Goal: Task Accomplishment & Management: Manage account settings

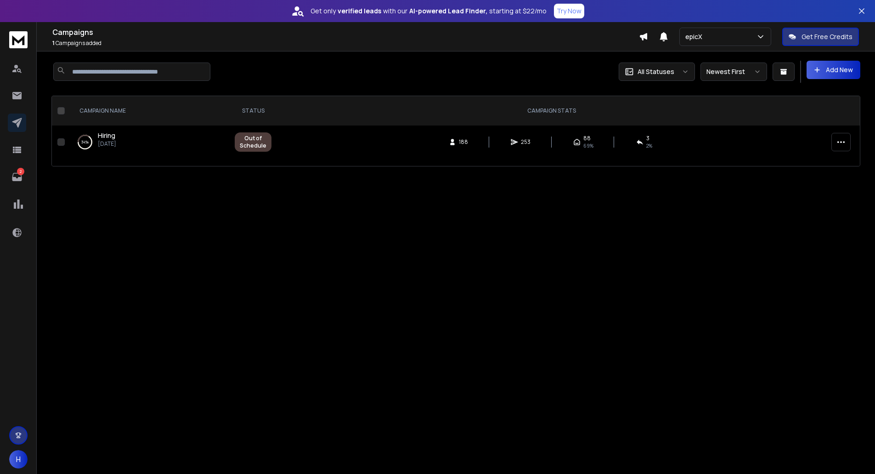
click at [163, 143] on div "34 % Hiring [DATE]" at bounding box center [149, 142] width 142 height 22
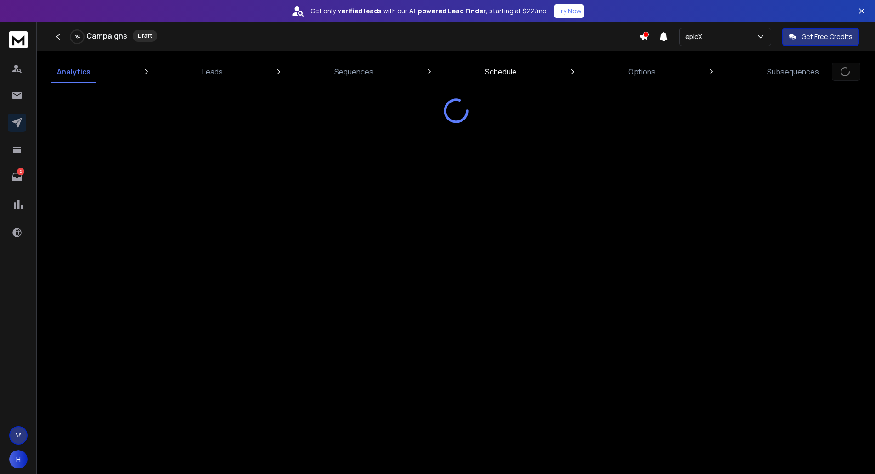
click at [498, 74] on p "Schedule" at bounding box center [501, 71] width 32 height 11
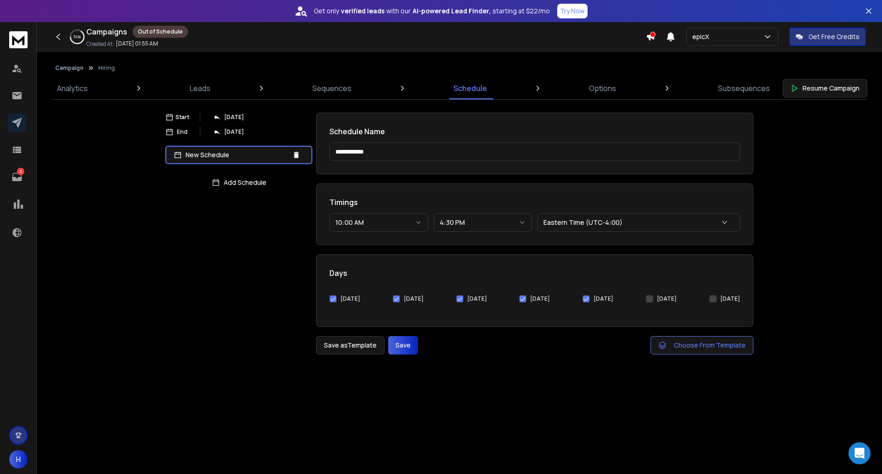
click at [244, 134] on p "[DATE]" at bounding box center [234, 131] width 20 height 7
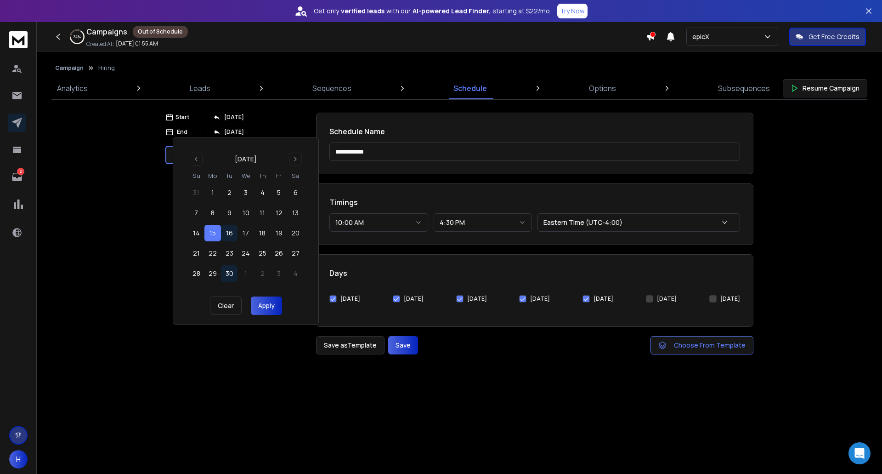
click at [236, 274] on button "30" at bounding box center [229, 273] width 17 height 17
click at [261, 304] on button "Apply" at bounding box center [266, 305] width 31 height 18
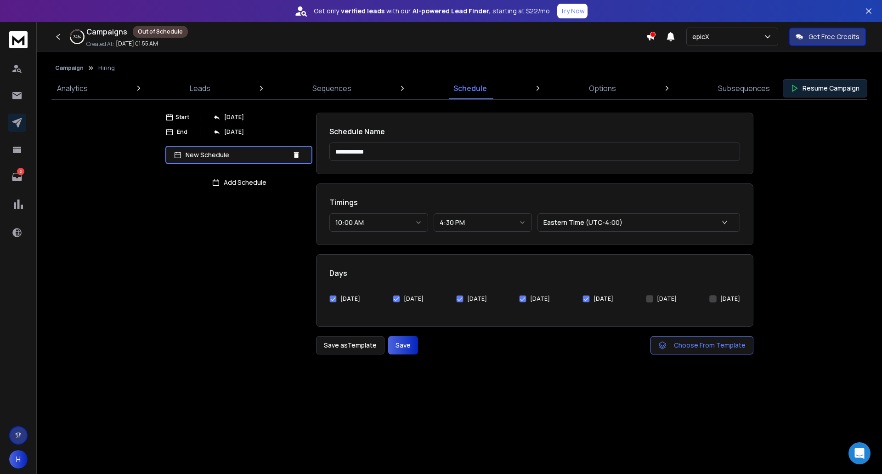
click at [817, 85] on button "Resume Campaign" at bounding box center [825, 88] width 85 height 18
click at [244, 128] on p "Mon Sep 15 2025" at bounding box center [234, 131] width 20 height 7
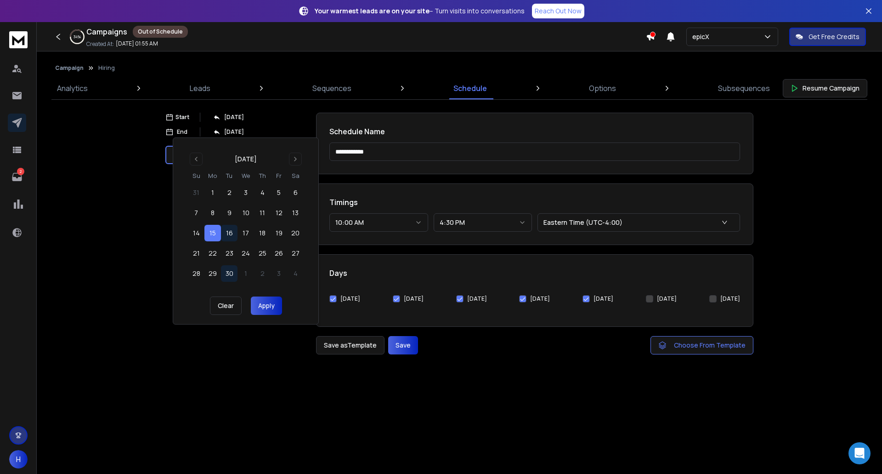
click at [233, 274] on button "30" at bounding box center [229, 273] width 17 height 17
click at [265, 307] on button "Apply" at bounding box center [266, 305] width 31 height 18
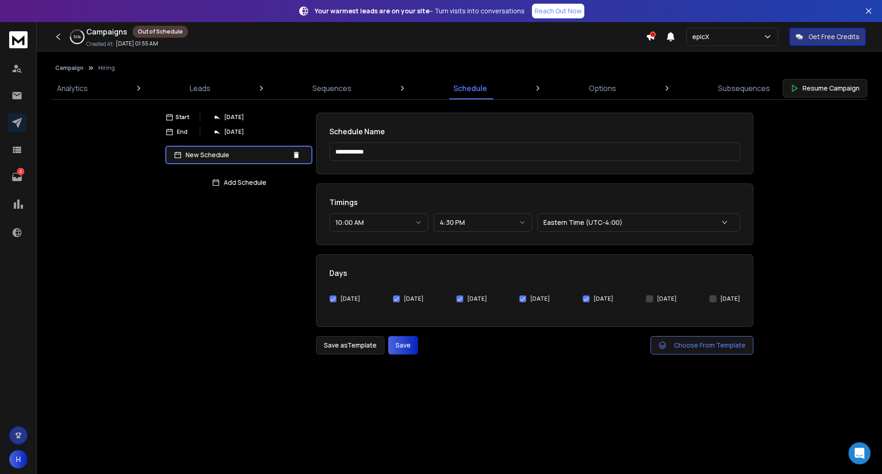
click at [405, 347] on button "Save" at bounding box center [403, 345] width 30 height 18
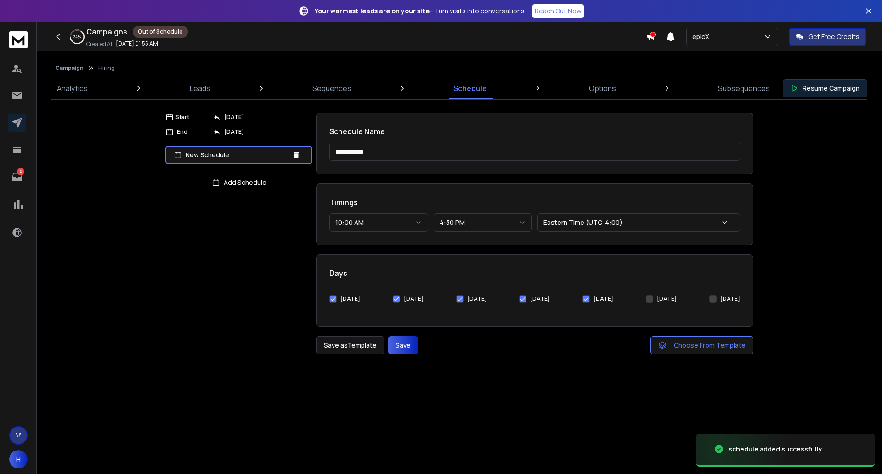
click at [837, 92] on button "Resume Campaign" at bounding box center [825, 88] width 85 height 18
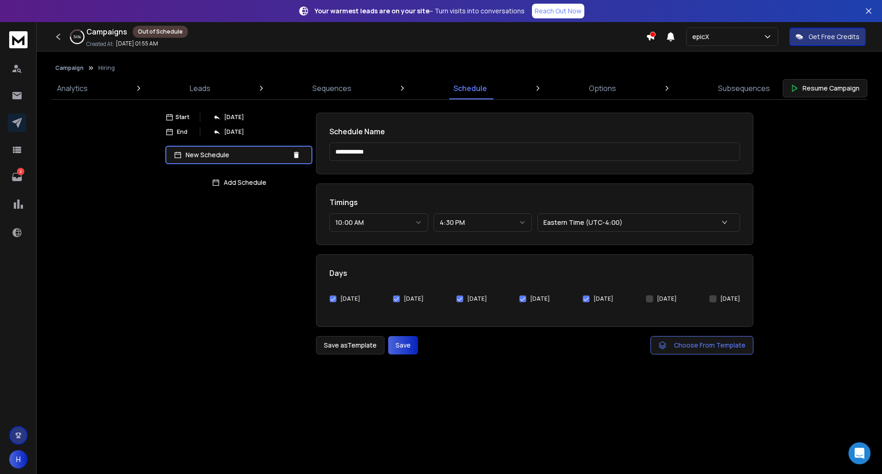
click at [404, 347] on button "Save" at bounding box center [403, 345] width 30 height 18
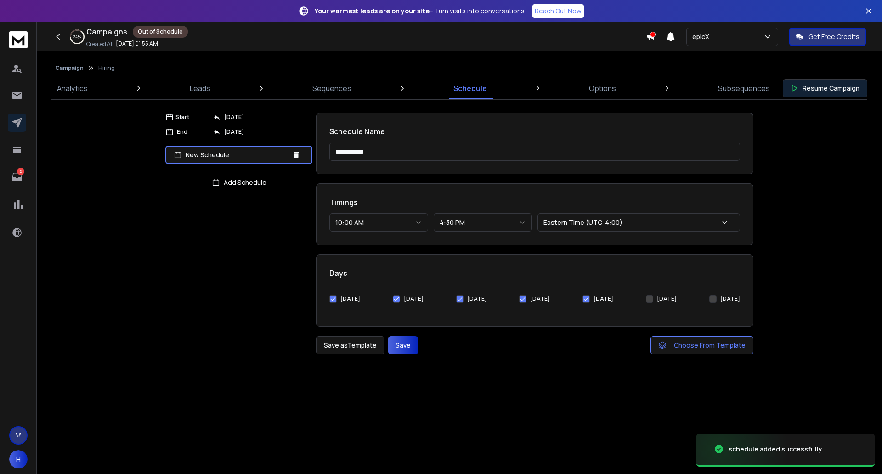
click at [817, 93] on button "Resume Campaign" at bounding box center [825, 88] width 85 height 18
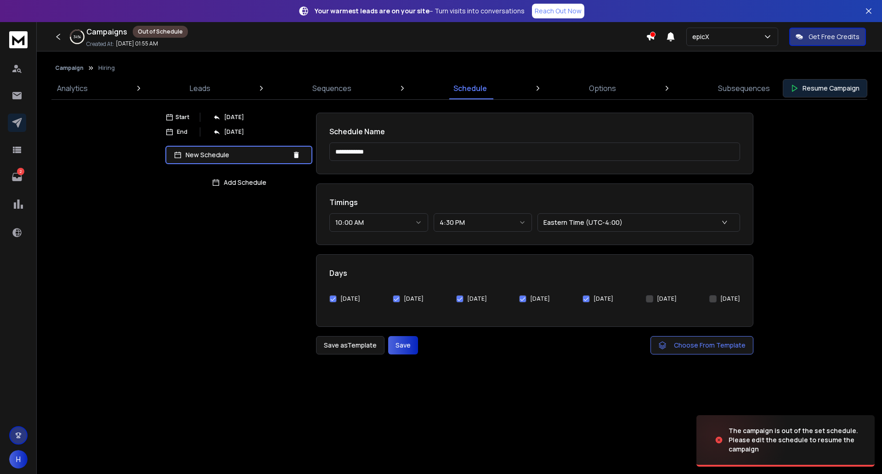
click at [814, 93] on button "Resume Campaign" at bounding box center [825, 88] width 85 height 18
click at [17, 166] on div "2" at bounding box center [18, 152] width 21 height 186
click at [22, 175] on p "2" at bounding box center [20, 171] width 7 height 7
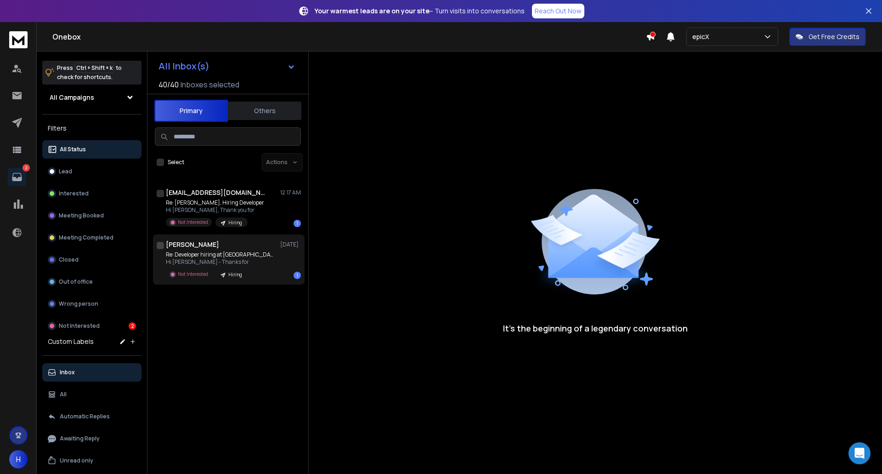
click at [209, 244] on div "Joe Bower 15 Sep" at bounding box center [233, 244] width 135 height 9
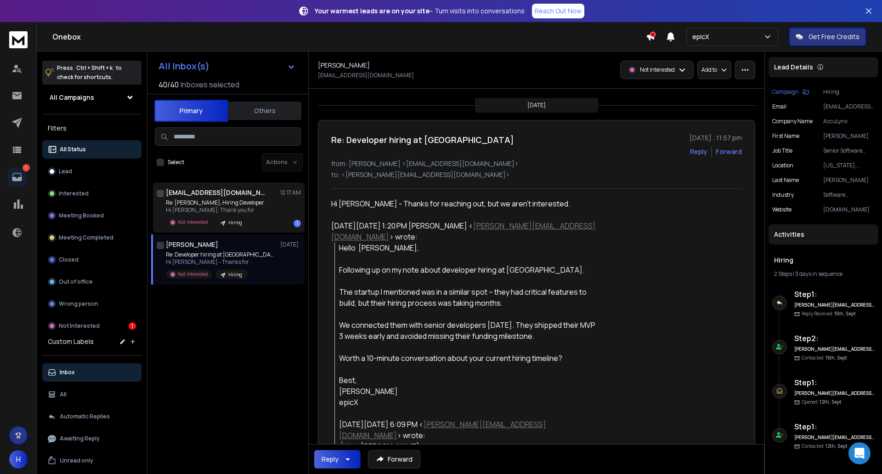
click at [199, 192] on h1 "chantalsantos@layla.care" at bounding box center [216, 192] width 101 height 9
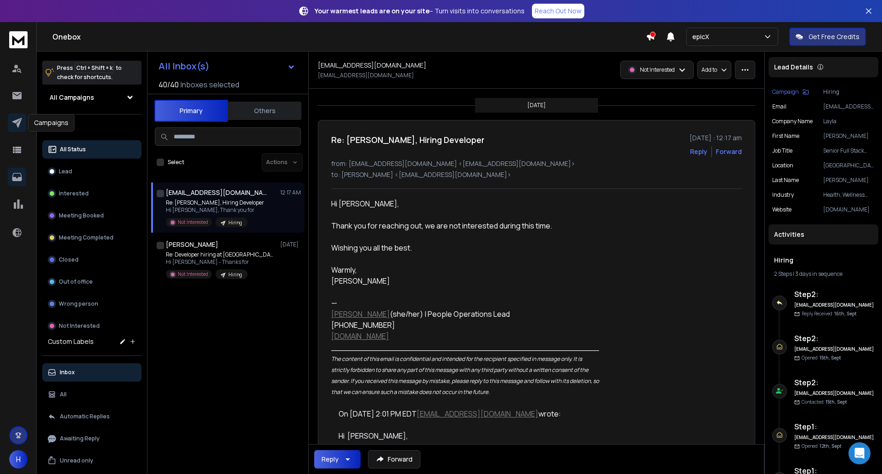
click at [11, 124] on icon at bounding box center [16, 122] width 11 height 11
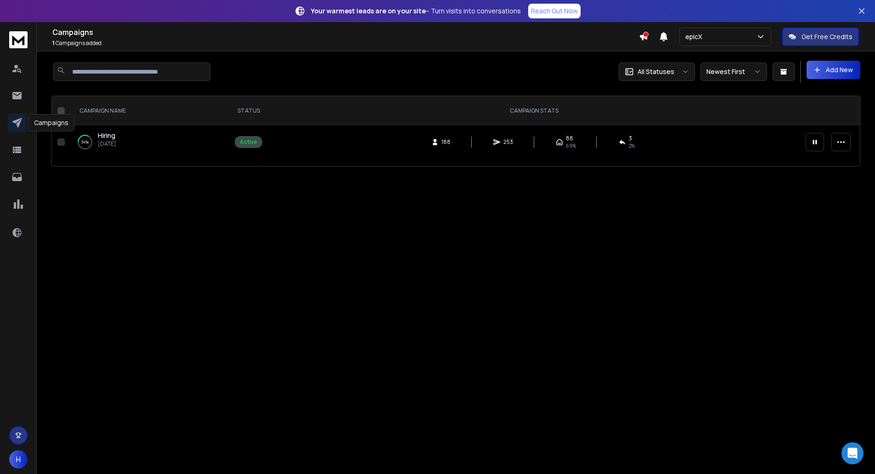
click at [100, 139] on span "Hiring" at bounding box center [106, 135] width 17 height 9
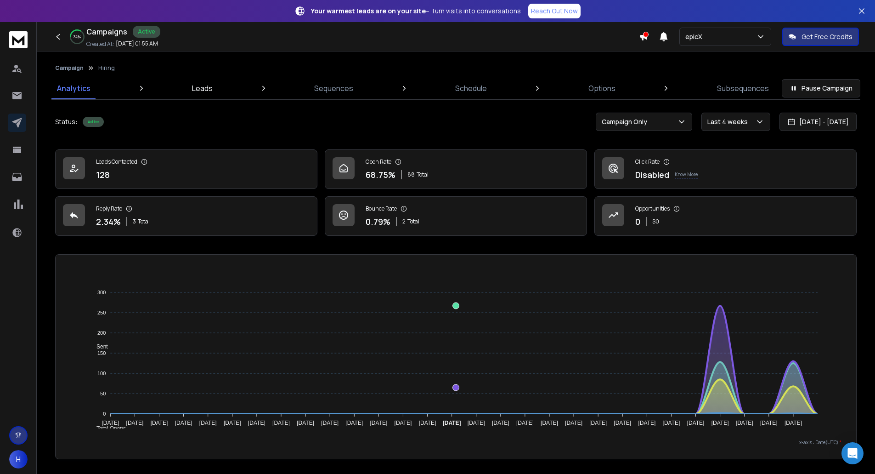
click at [202, 88] on p "Leads" at bounding box center [202, 88] width 21 height 11
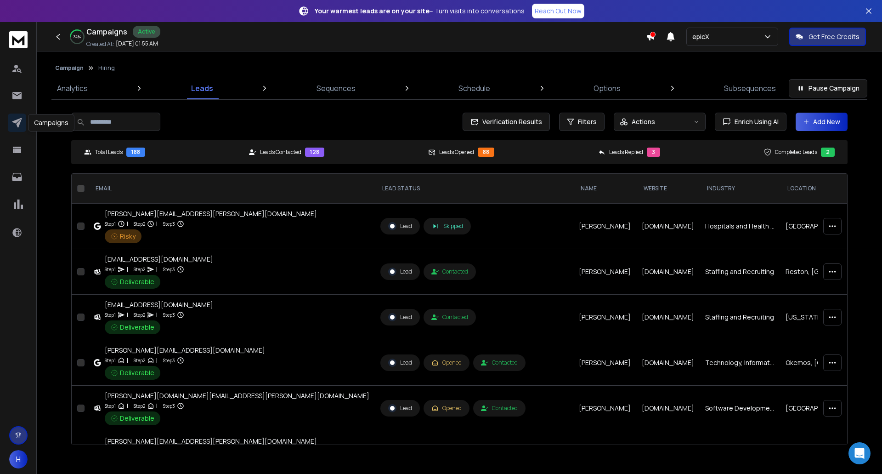
click at [21, 122] on icon at bounding box center [16, 122] width 11 height 11
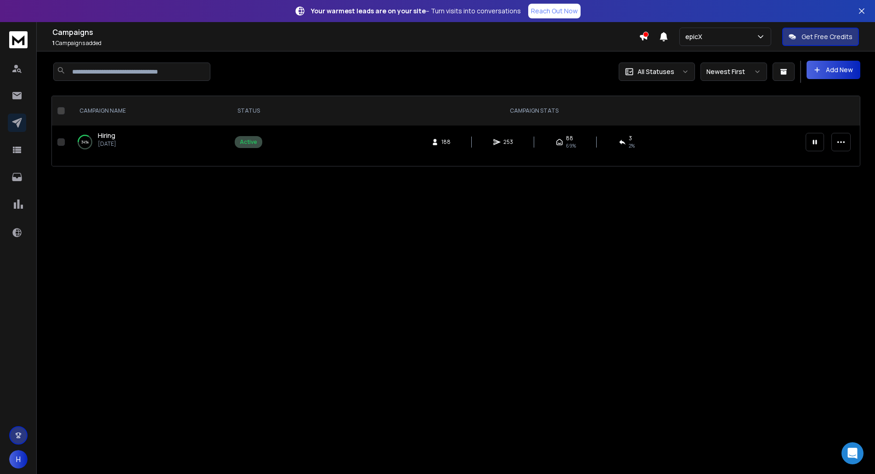
click at [127, 133] on div "34 % Hiring [DATE]" at bounding box center [149, 142] width 142 height 22
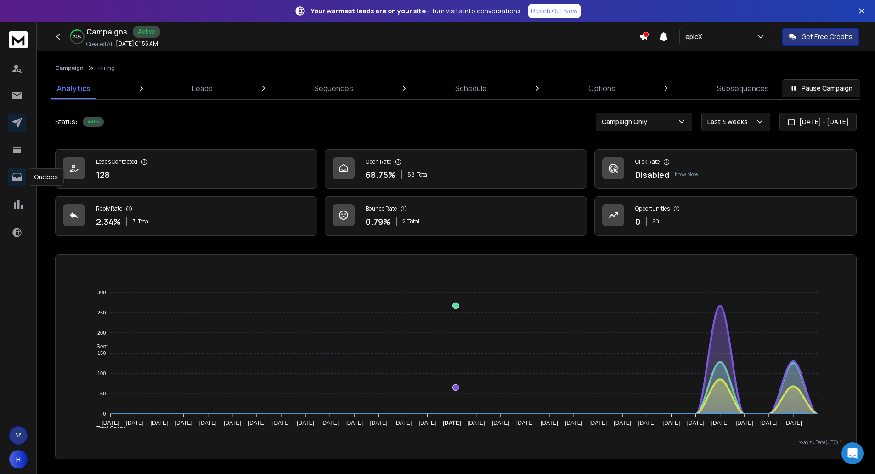
click at [20, 178] on icon at bounding box center [17, 177] width 10 height 8
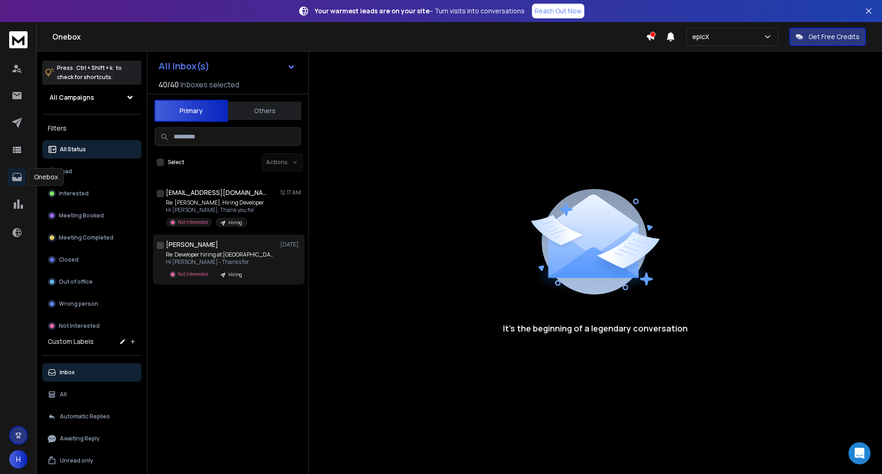
click at [226, 238] on div "Joe Bower 15 Sep Re: Developer hiring at AccuLynx Hi Hassan - Thanks for Not In…" at bounding box center [229, 259] width 152 height 50
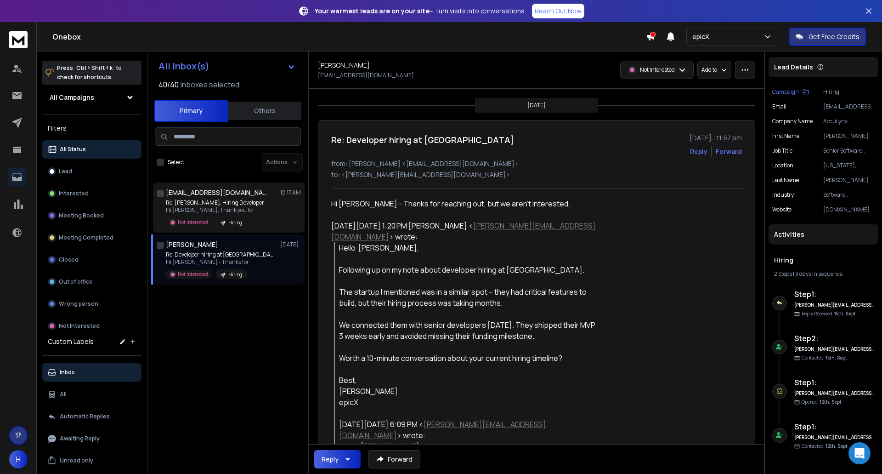
click at [192, 207] on p "Hi Raza, Thank you for" at bounding box center [215, 209] width 98 height 7
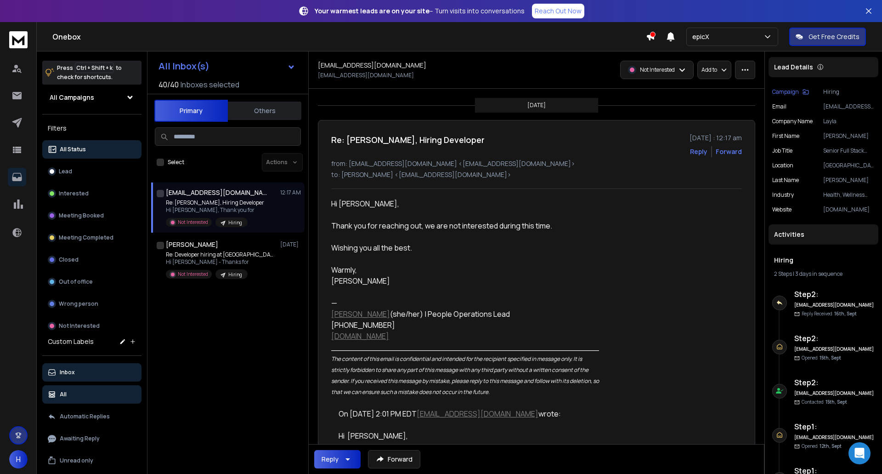
click at [68, 401] on button "All" at bounding box center [91, 394] width 99 height 18
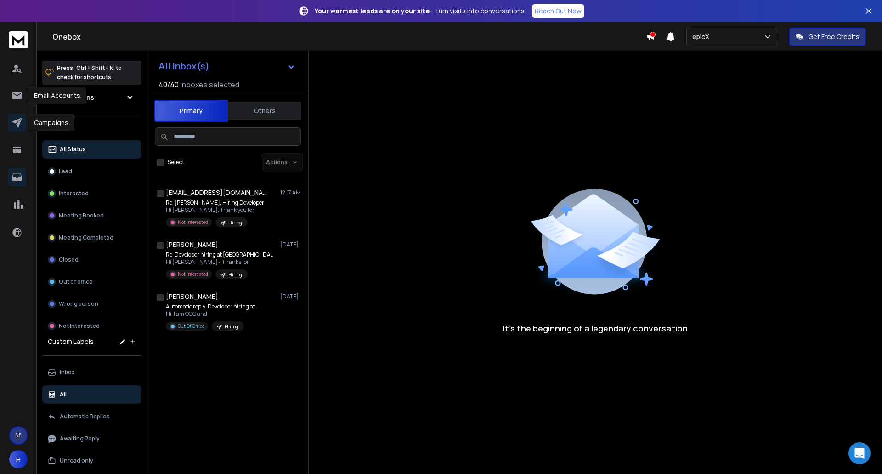
click at [15, 121] on icon at bounding box center [17, 123] width 10 height 10
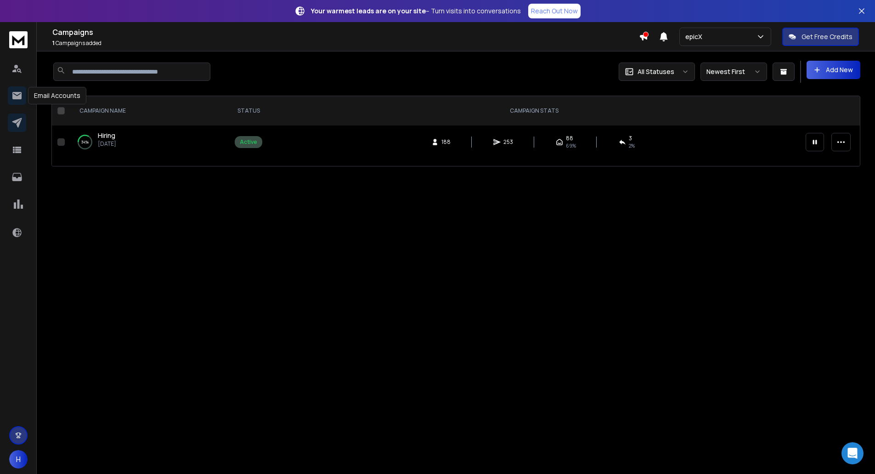
click at [24, 94] on link at bounding box center [17, 95] width 18 height 18
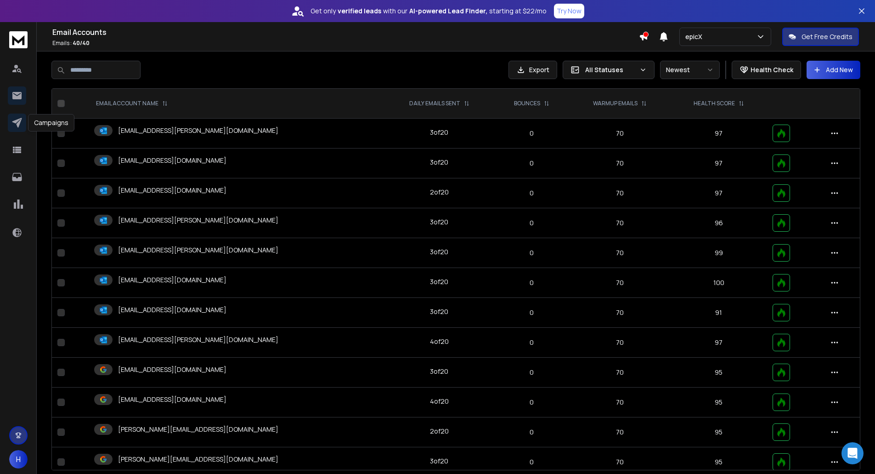
click at [23, 122] on link at bounding box center [17, 122] width 18 height 18
